Goal: Task Accomplishment & Management: Complete application form

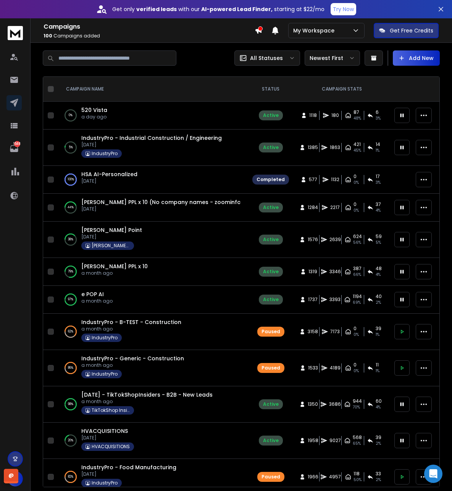
click at [118, 135] on span "IndustryPro - Industrial Construction / Engineering" at bounding box center [151, 138] width 141 height 8
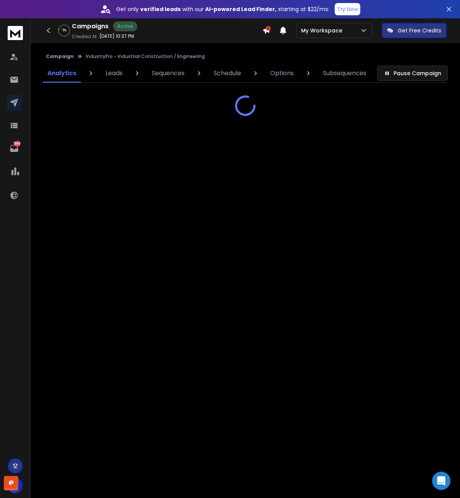
click at [117, 74] on p "Leads" at bounding box center [113, 73] width 17 height 9
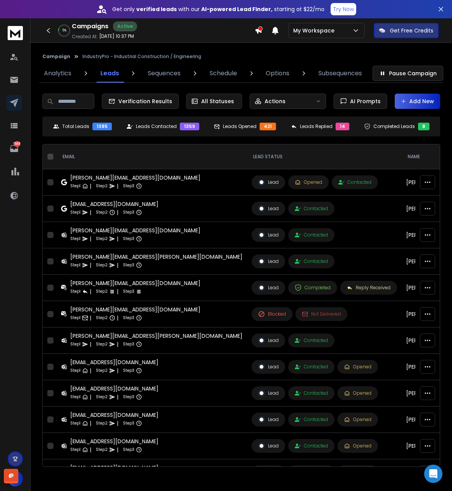
click at [420, 105] on button "Add New" at bounding box center [417, 101] width 45 height 15
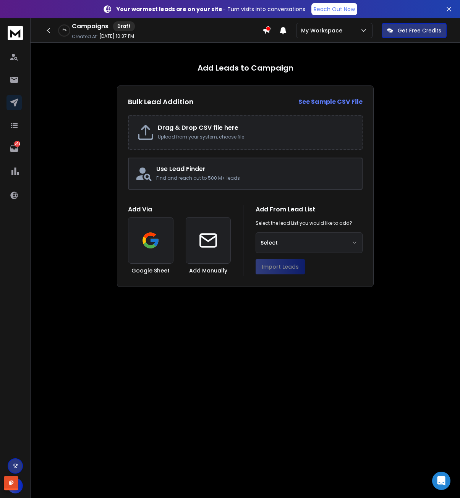
click at [260, 136] on p "Upload from your system, choose file" at bounding box center [256, 137] width 196 height 6
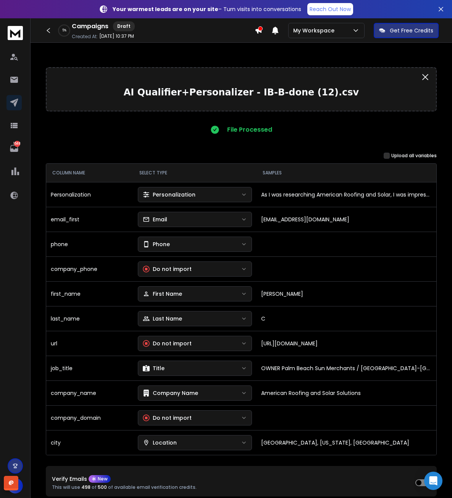
click at [163, 267] on div "Do not import" at bounding box center [167, 269] width 49 height 8
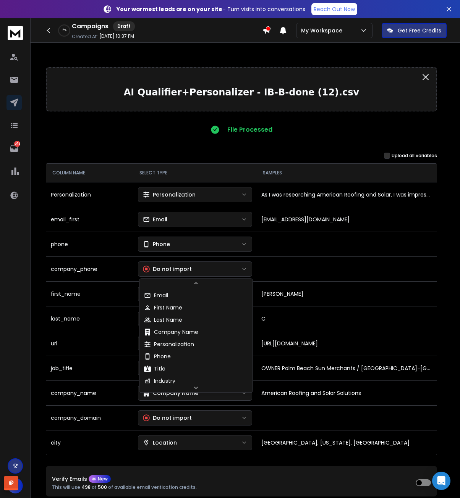
scroll to position [77, 0]
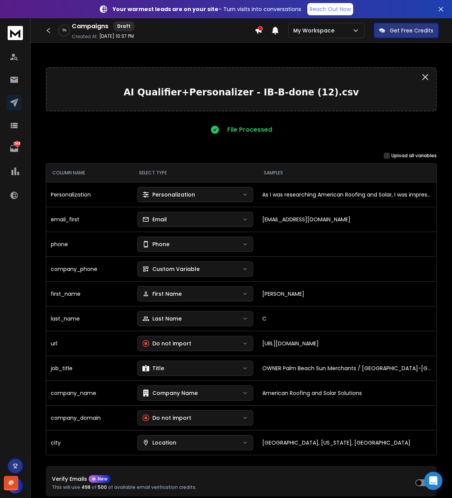
click at [204, 341] on button "Do not import" at bounding box center [195, 343] width 116 height 15
click at [176, 417] on div "Do not import" at bounding box center [166, 418] width 49 height 8
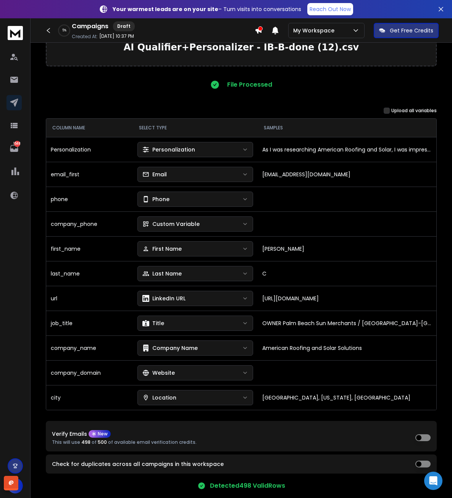
scroll to position [73, 0]
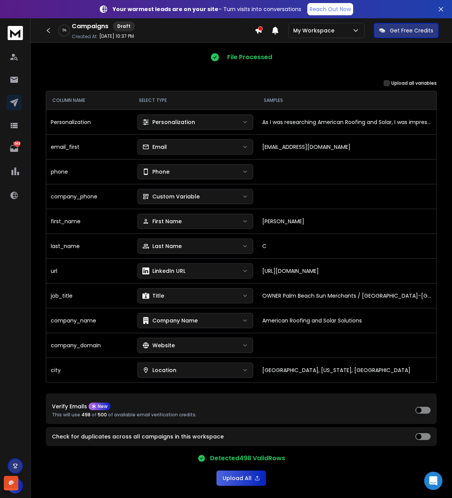
click at [230, 474] on button "Upload All" at bounding box center [242, 478] width 50 height 15
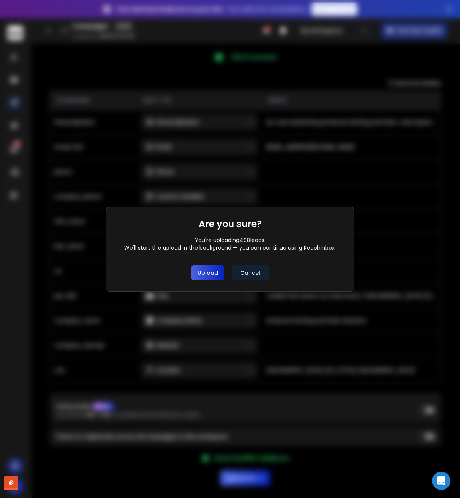
click at [215, 275] on button "Upload" at bounding box center [207, 272] width 33 height 15
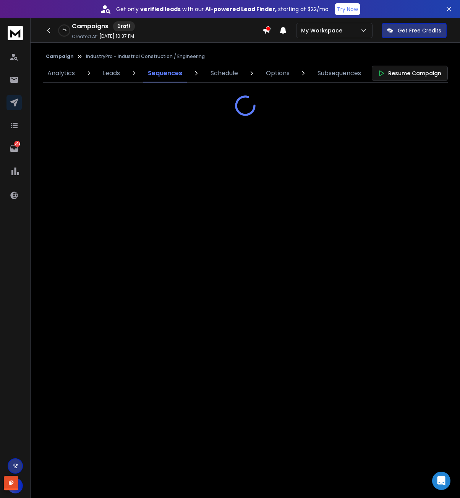
click at [66, 71] on p "Analytics" at bounding box center [60, 73] width 27 height 9
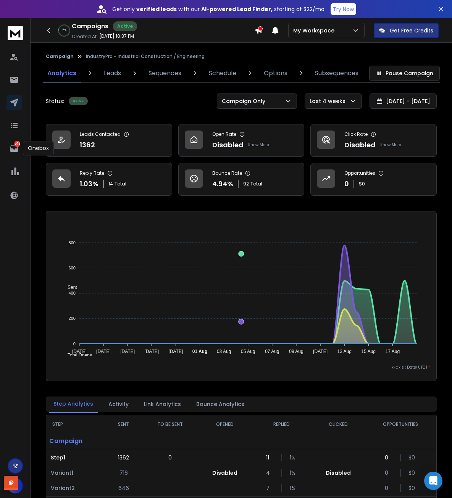
click at [8, 150] on link "1548" at bounding box center [13, 148] width 15 height 15
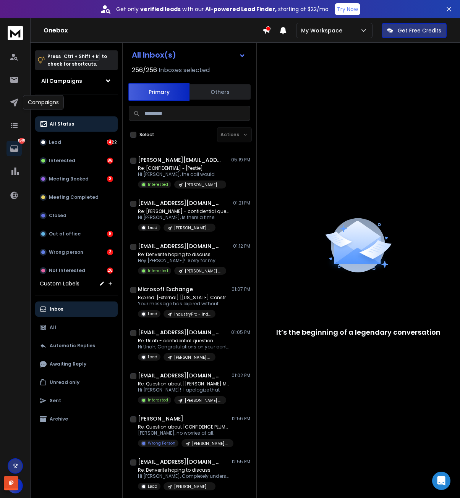
click at [15, 103] on icon at bounding box center [14, 103] width 8 height 8
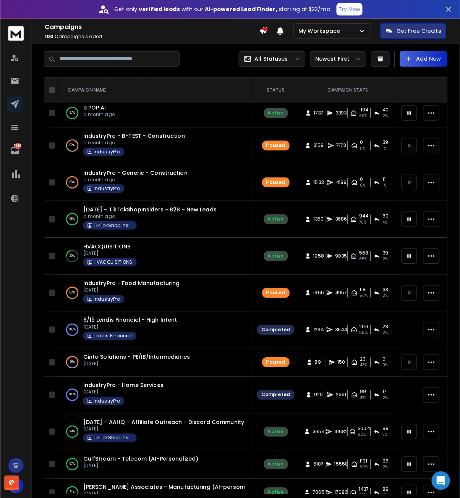
scroll to position [204, 0]
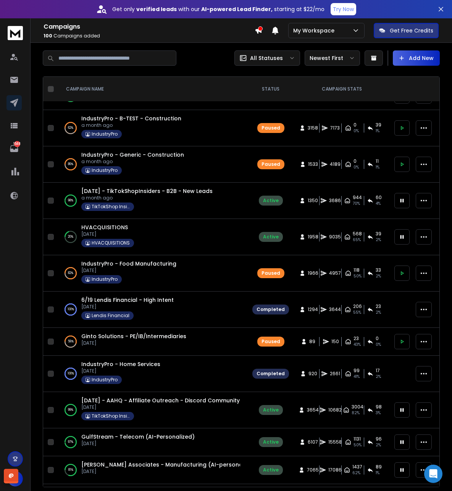
click at [124, 440] on span "GulfStream - Telecom (AI-Personalized)" at bounding box center [137, 437] width 113 height 8
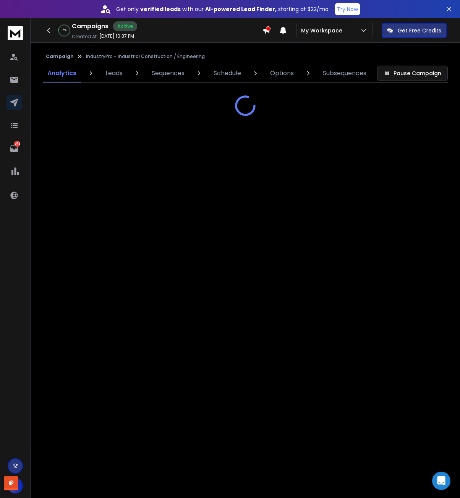
click at [107, 77] on p "Leads" at bounding box center [113, 73] width 17 height 9
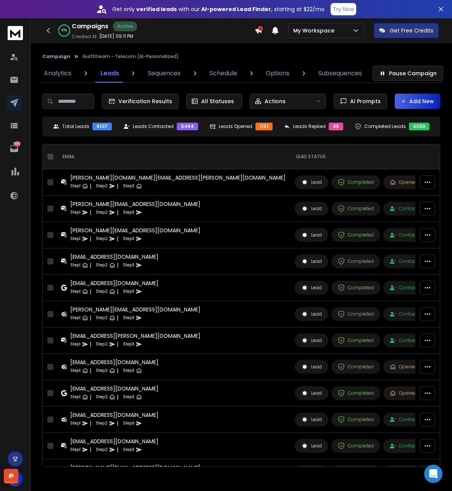
click at [419, 101] on button "Add New" at bounding box center [417, 101] width 45 height 15
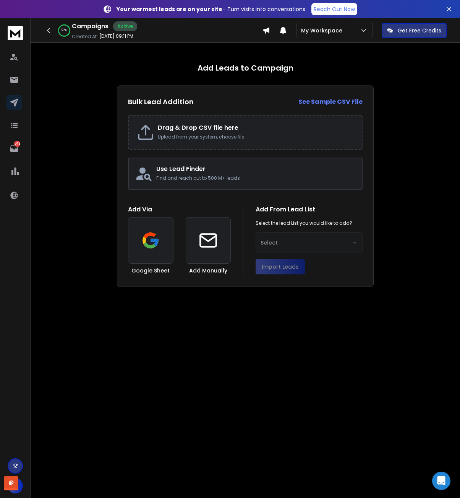
click at [260, 141] on div "Drag & Drop CSV file here Upload from your system, choose file" at bounding box center [256, 132] width 196 height 18
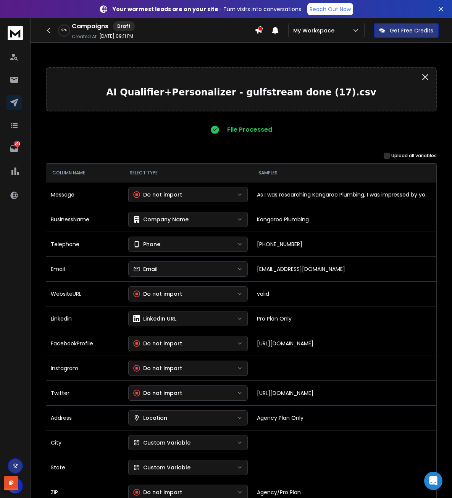
click at [194, 193] on button "Do not import" at bounding box center [188, 194] width 120 height 15
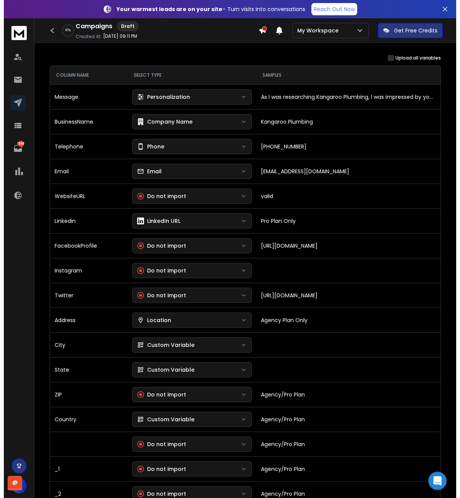
scroll to position [102, 0]
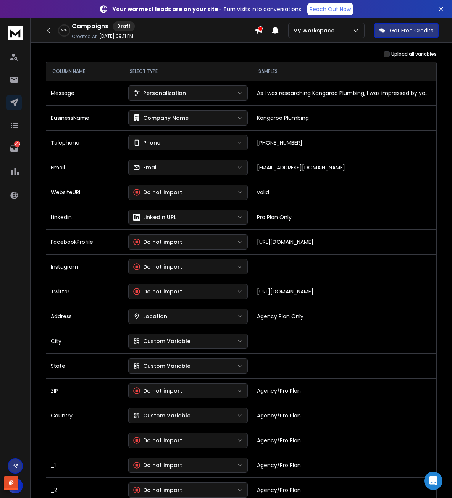
click at [192, 198] on button "Do not import" at bounding box center [188, 192] width 120 height 15
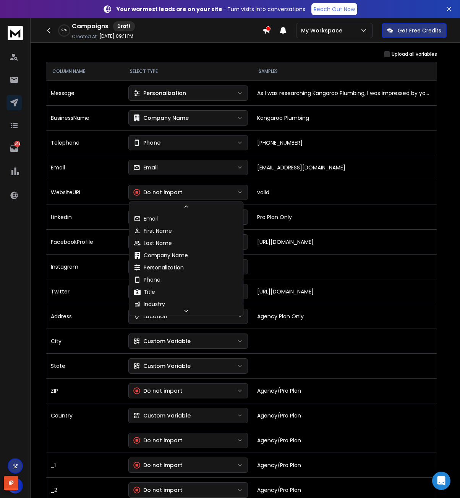
scroll to position [77, 0]
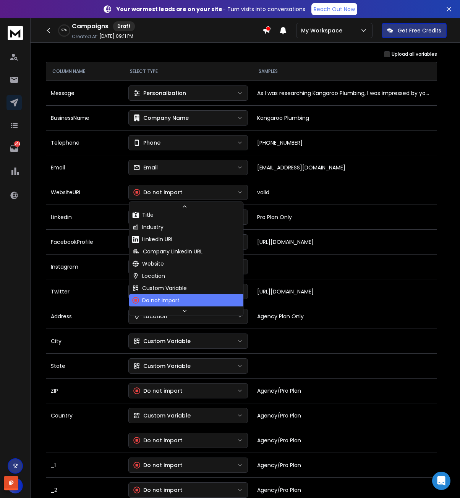
click at [299, 207] on td "Pro Plan Only" at bounding box center [344, 217] width 184 height 25
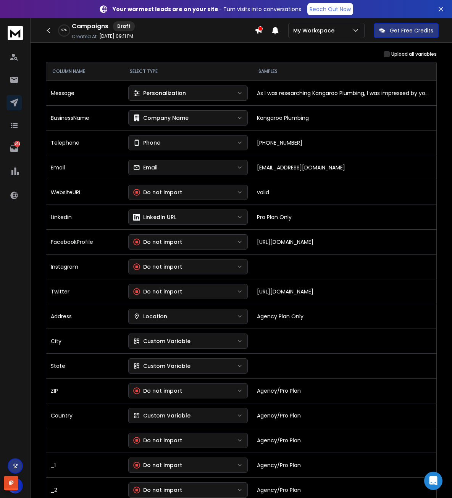
click at [228, 217] on button "LinkedIn URL" at bounding box center [188, 217] width 120 height 15
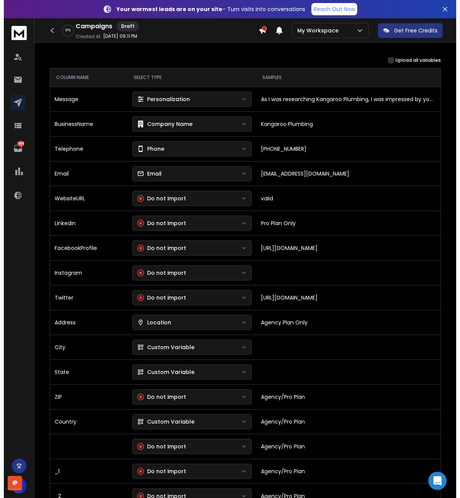
scroll to position [102, 0]
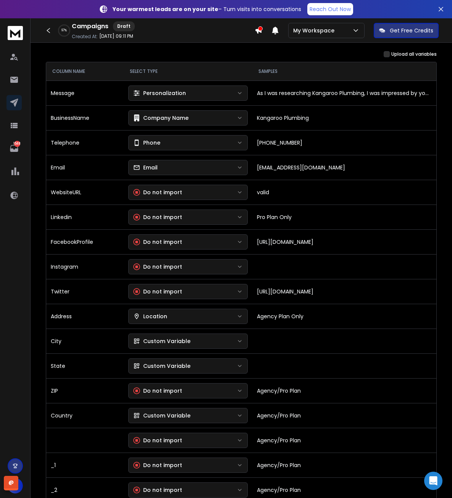
click at [226, 242] on button "Do not import" at bounding box center [188, 241] width 120 height 15
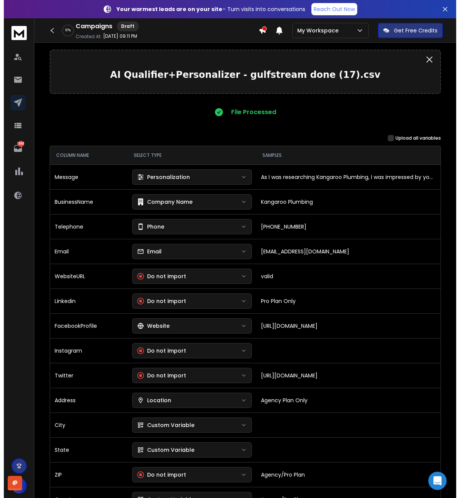
scroll to position [0, 0]
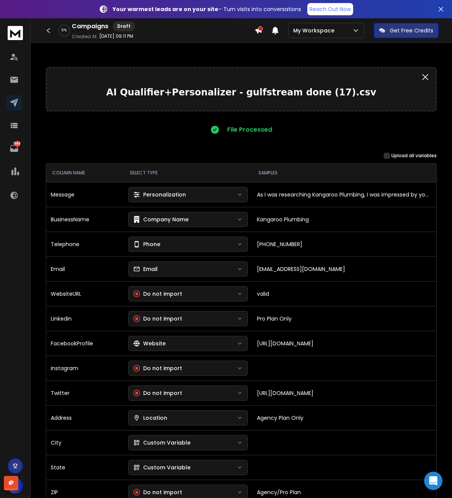
click at [429, 73] on icon at bounding box center [425, 77] width 9 height 9
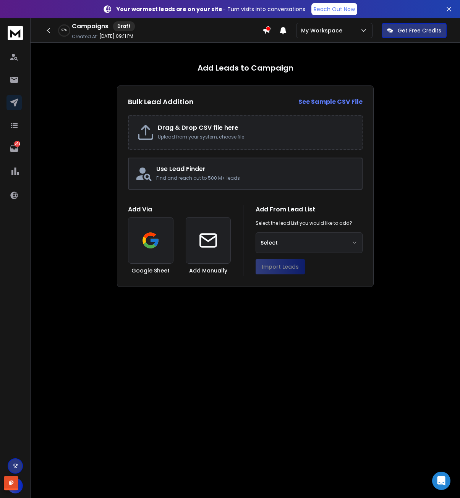
click at [213, 132] on h2 "Drag & Drop CSV file here" at bounding box center [256, 127] width 196 height 9
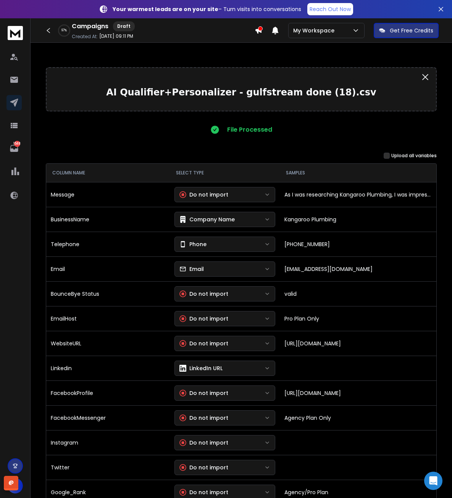
click at [223, 192] on div "Do not import" at bounding box center [203, 195] width 49 height 8
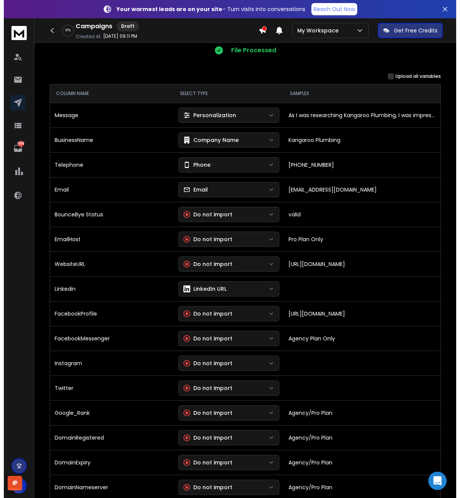
scroll to position [102, 0]
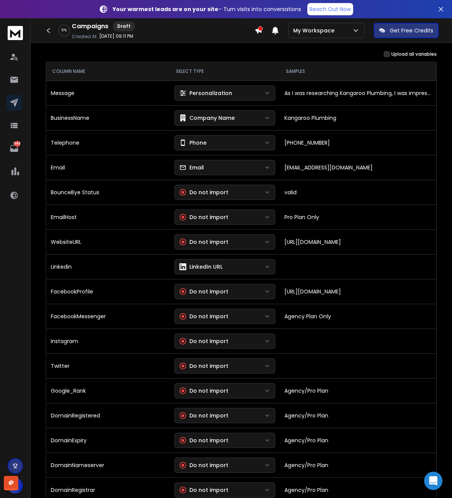
click at [199, 237] on button "Do not import" at bounding box center [225, 241] width 100 height 15
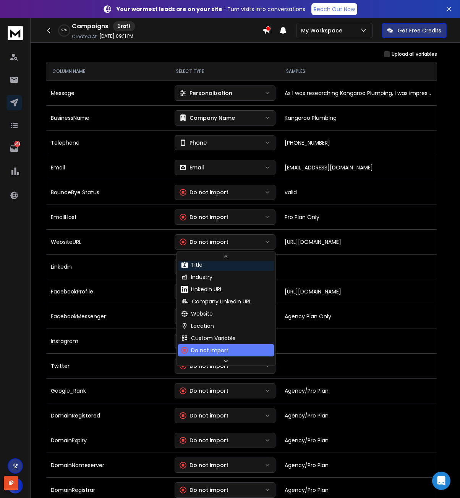
scroll to position [65, 0]
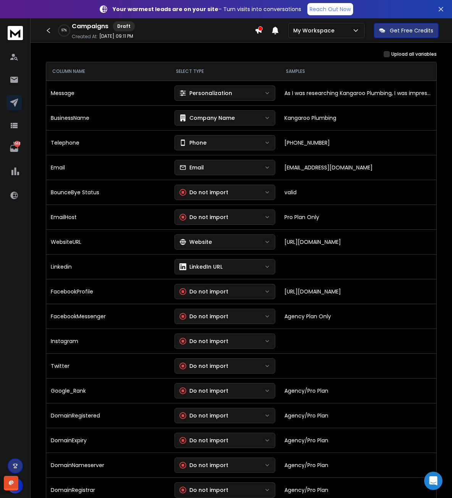
click at [232, 285] on button "Do not import" at bounding box center [225, 291] width 100 height 15
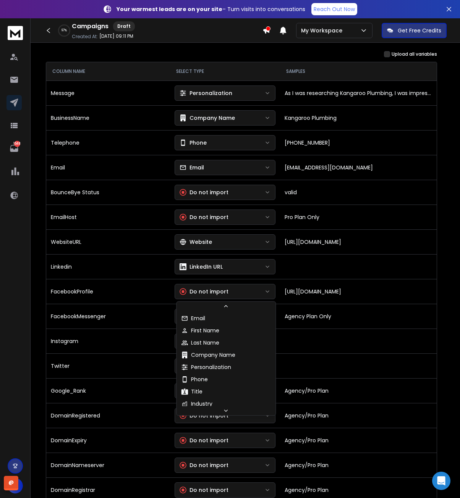
scroll to position [77, 0]
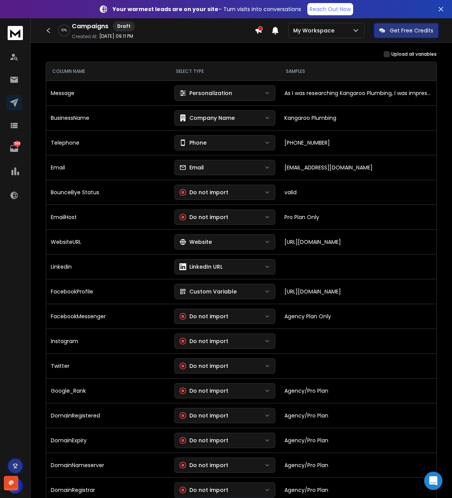
click at [209, 317] on div "Do not import" at bounding box center [203, 317] width 49 height 8
click at [184, 337] on button "Do not import" at bounding box center [225, 341] width 100 height 15
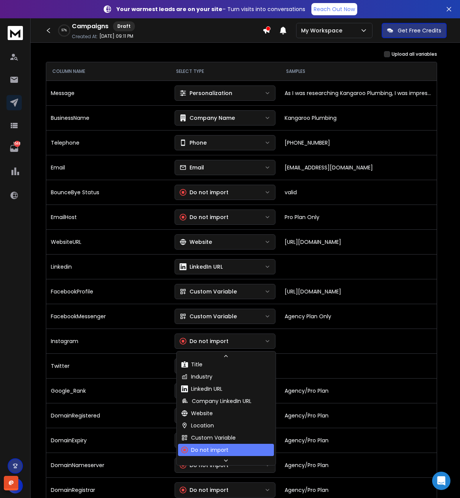
click at [223, 318] on div "Custom Variable" at bounding box center [207, 317] width 57 height 8
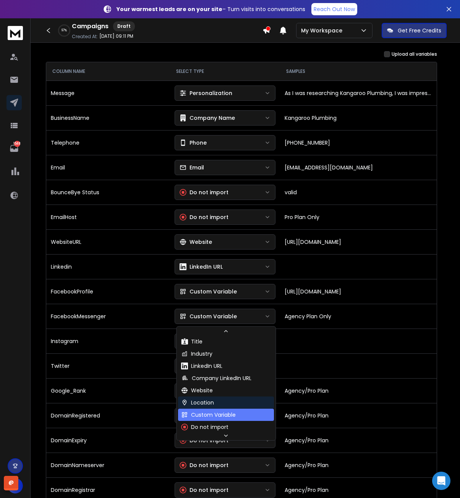
scroll to position [70, 0]
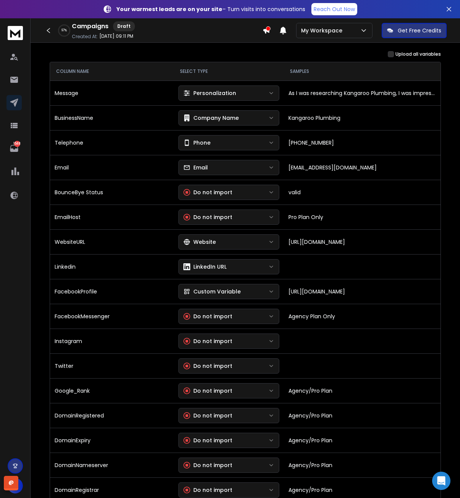
click at [216, 340] on div "Do not import" at bounding box center [207, 342] width 49 height 8
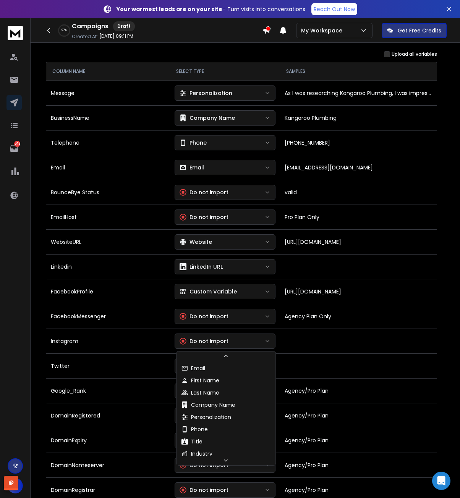
scroll to position [77, 0]
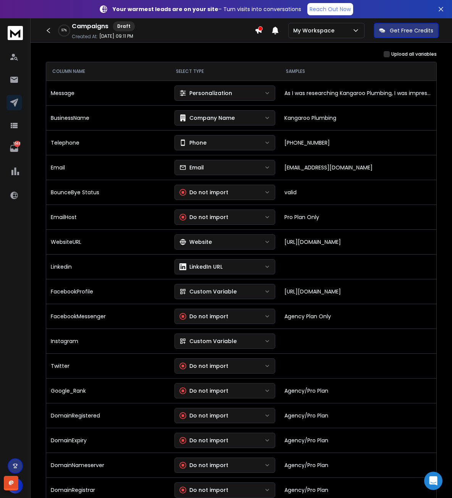
click at [222, 365] on div "Do not import" at bounding box center [203, 366] width 49 height 8
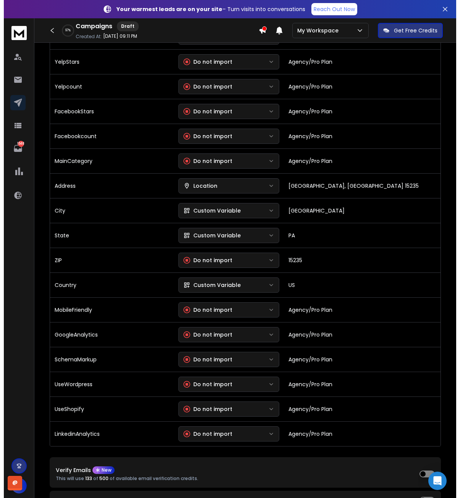
scroll to position [1069, 0]
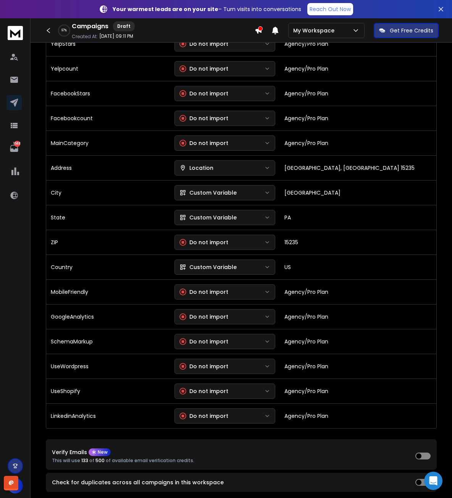
click at [219, 246] on div "Do not import" at bounding box center [203, 243] width 49 height 8
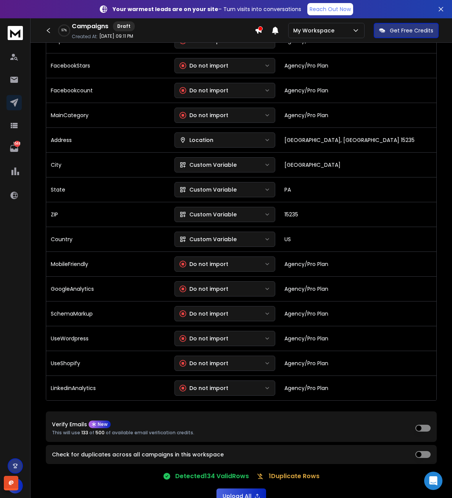
scroll to position [1121, 0]
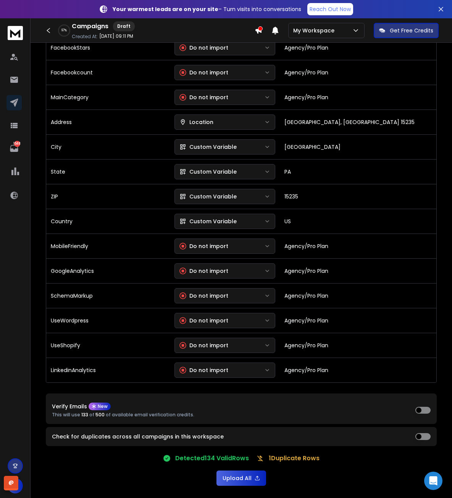
click at [231, 476] on button "Upload All" at bounding box center [242, 478] width 50 height 15
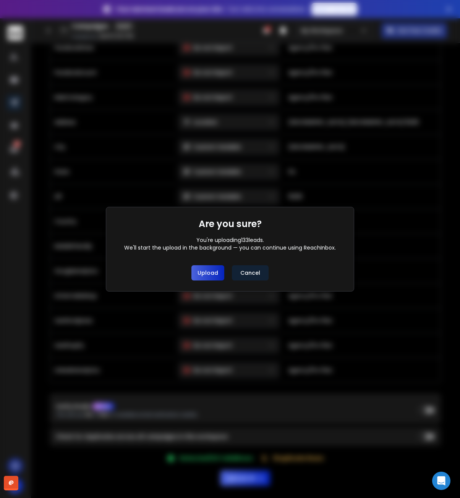
click at [212, 269] on button "Upload" at bounding box center [207, 272] width 33 height 15
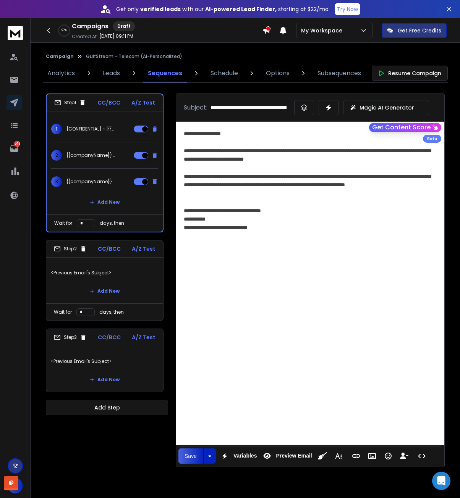
click at [69, 72] on p "Analytics" at bounding box center [60, 73] width 27 height 9
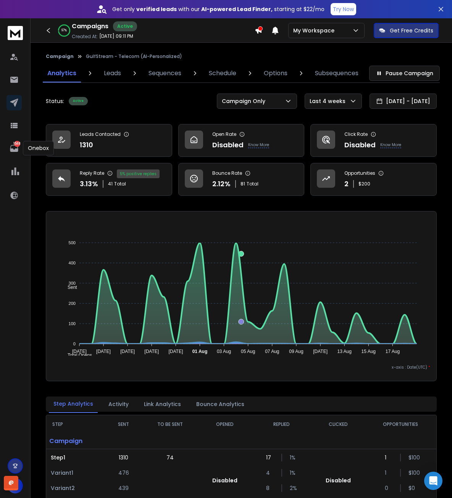
click at [16, 145] on p "1548" at bounding box center [17, 144] width 6 height 6
